Goal: Find specific page/section: Find specific page/section

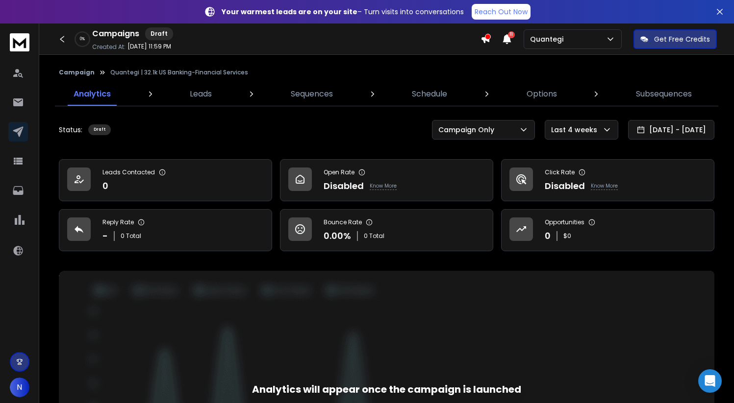
click at [543, 44] on p "Quantegi" at bounding box center [548, 39] width 37 height 10
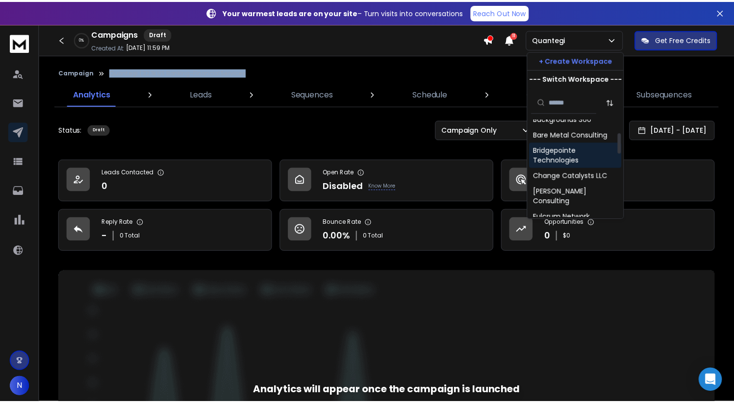
scroll to position [64, 0]
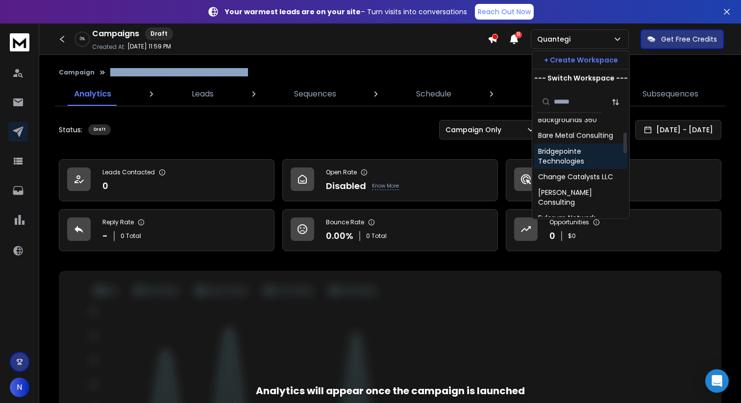
click at [565, 161] on div "Bridgepointe Technologies" at bounding box center [580, 157] width 85 height 20
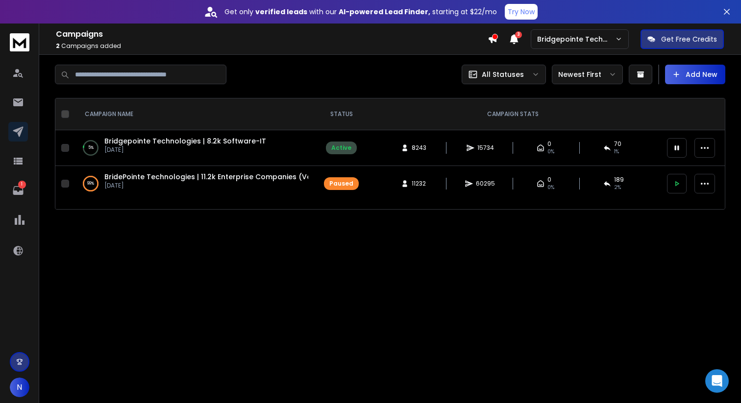
click at [215, 141] on span "Bridgepointe Technologies | 8.2k Software-IT" at bounding box center [185, 141] width 162 height 10
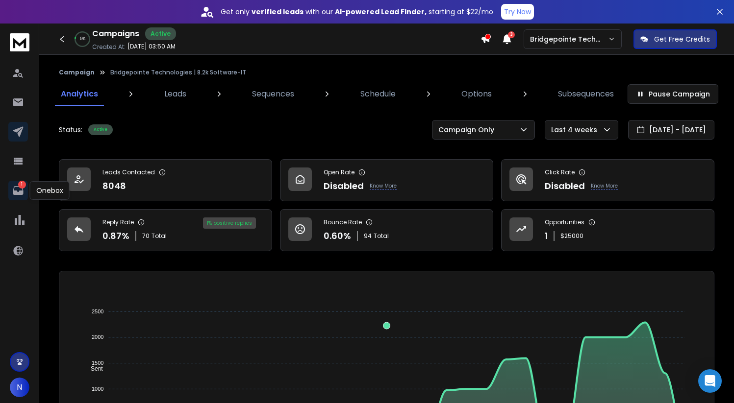
click at [20, 188] on icon at bounding box center [18, 191] width 12 height 12
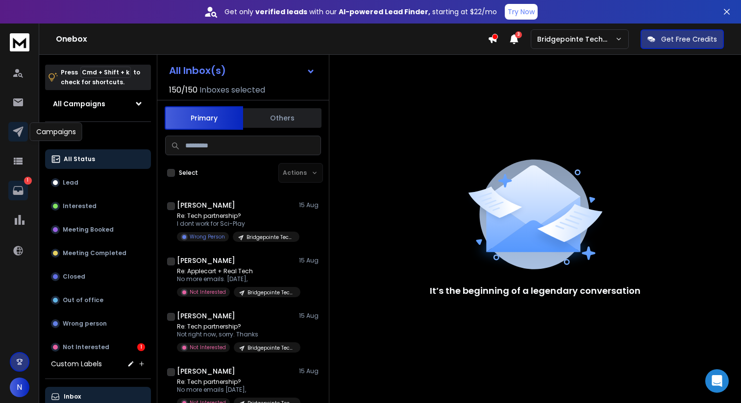
click at [20, 127] on icon at bounding box center [18, 131] width 10 height 10
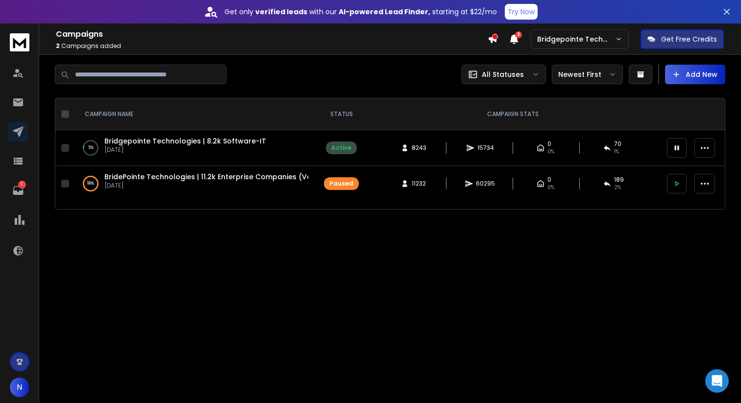
click at [224, 141] on span "Bridgepointe Technologies | 8.2k Software-IT" at bounding box center [185, 141] width 162 height 10
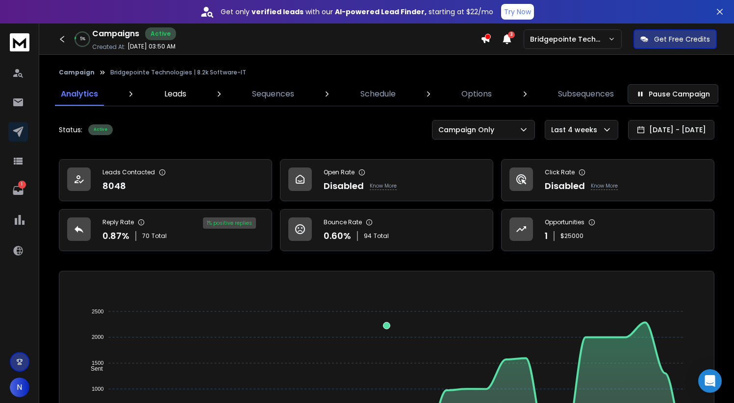
click at [175, 95] on p "Leads" at bounding box center [175, 94] width 22 height 12
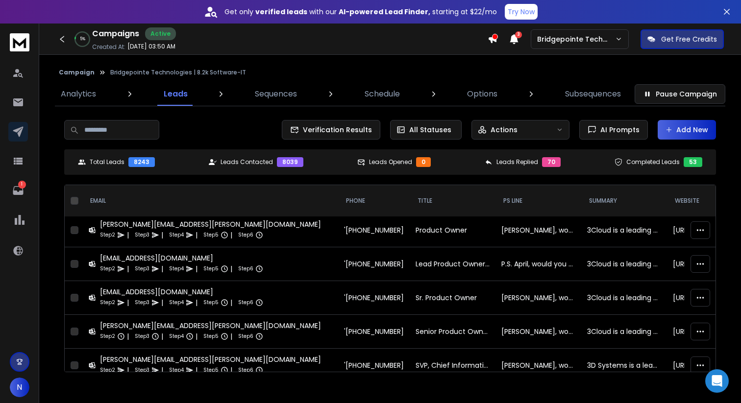
scroll to position [785, 357]
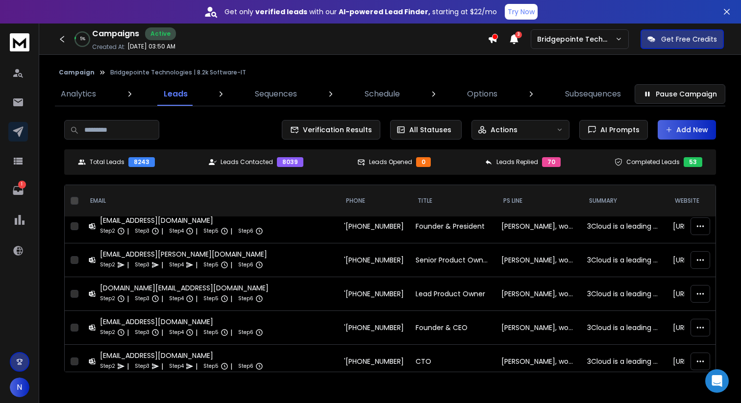
click at [163, 73] on p "Bridgepointe Technologies | 8.2k Software-IT" at bounding box center [178, 73] width 136 height 8
copy p "Bridgepointe Technologies | 8.2k Software-IT"
